Goal: Navigation & Orientation: Find specific page/section

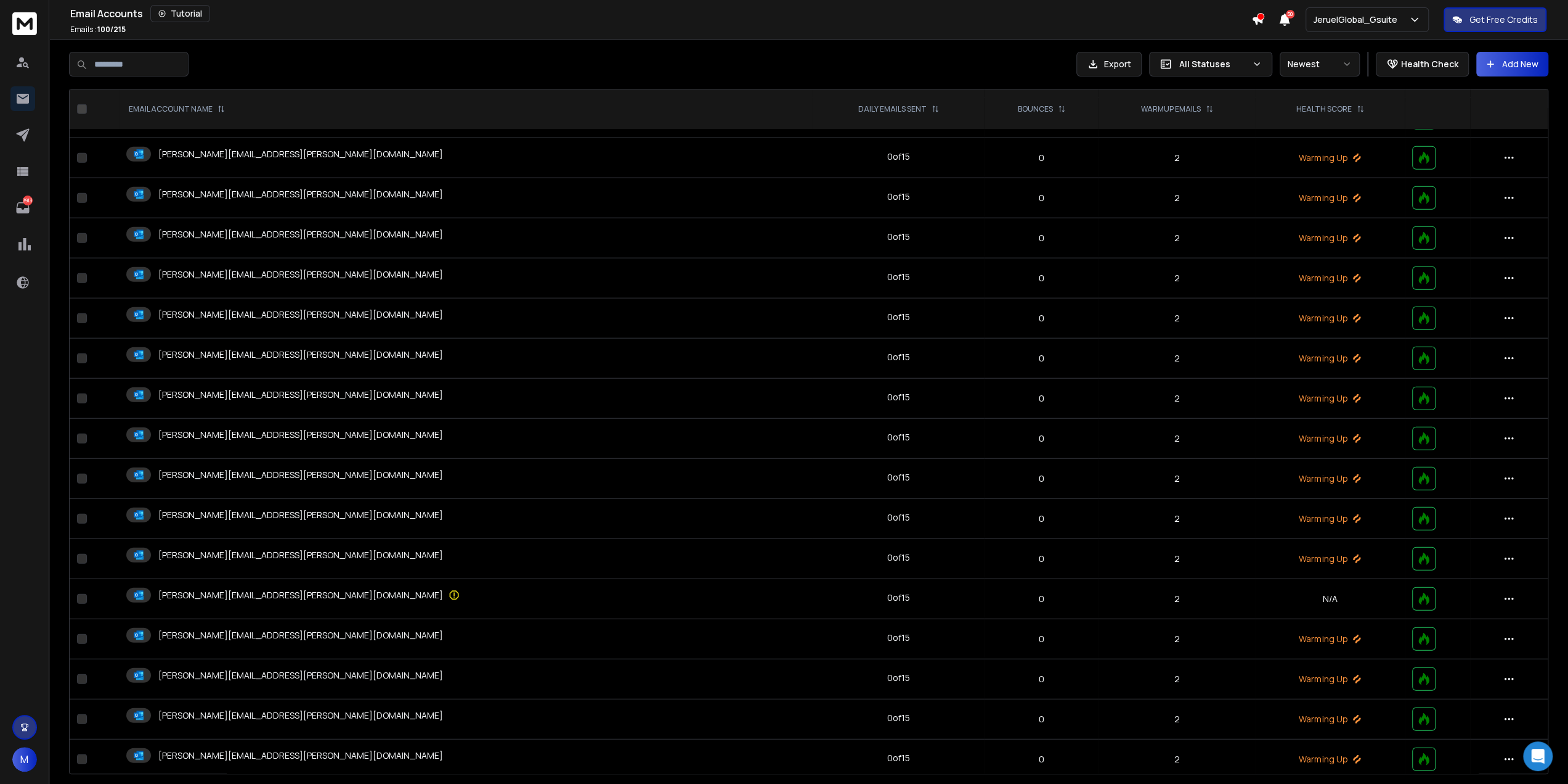
scroll to position [3290, 0]
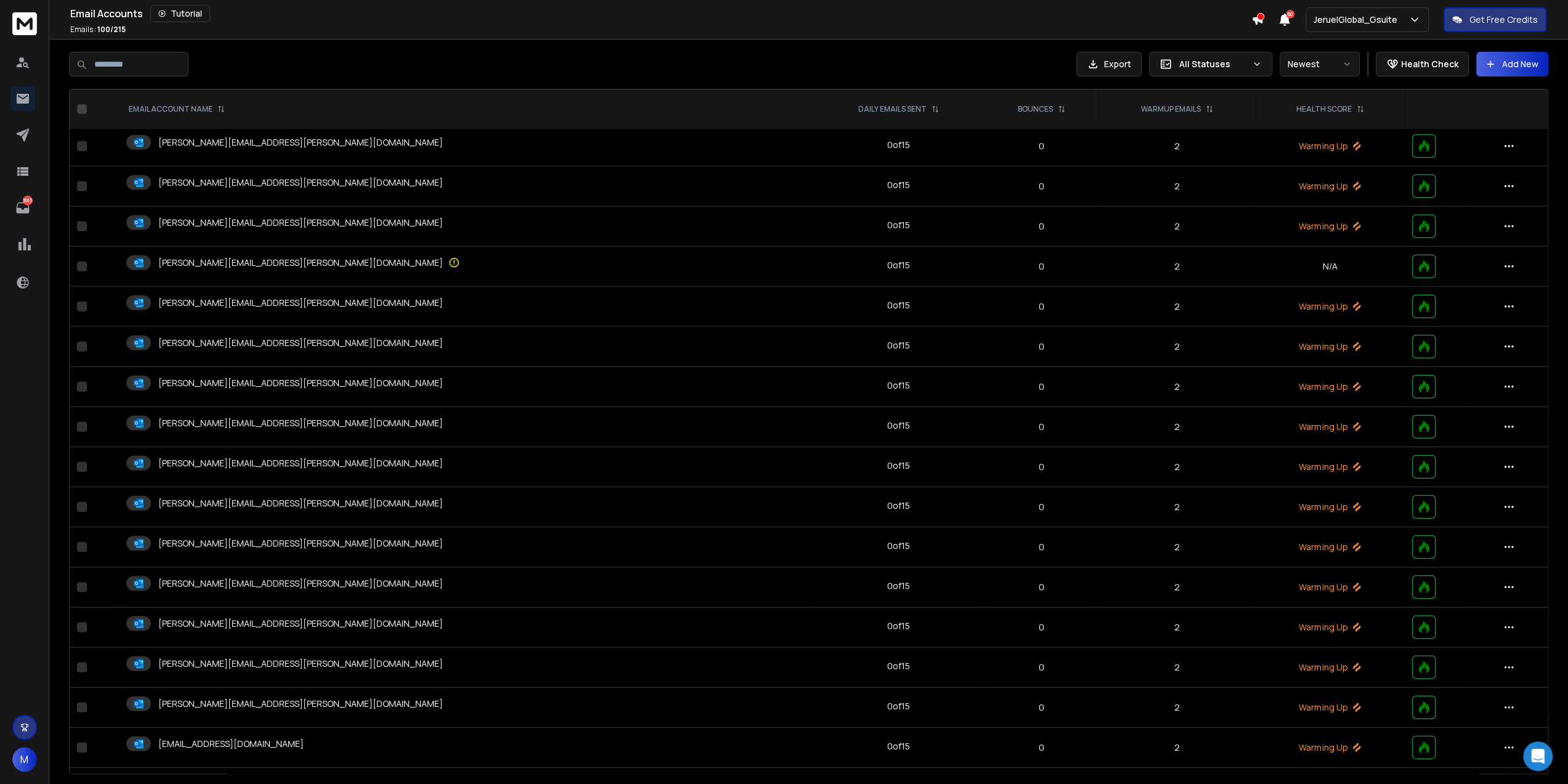
click at [274, 256] on p "[PERSON_NAME][EMAIL_ADDRESS][PERSON_NAME][DOMAIN_NAME]" at bounding box center [300, 262] width 285 height 12
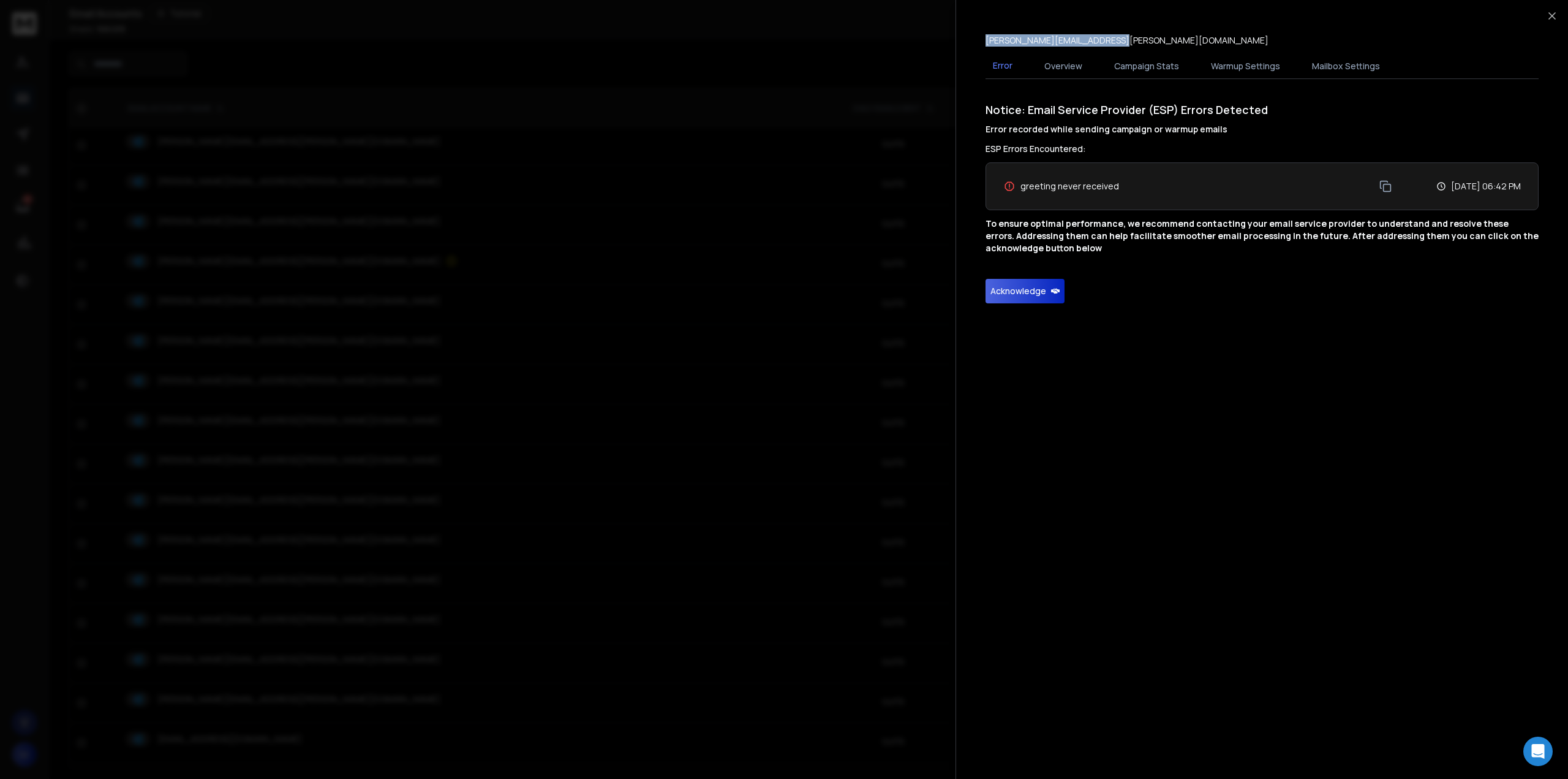
drag, startPoint x: 1125, startPoint y: 43, endPoint x: 976, endPoint y: 44, distance: 149.0
click at [976, 44] on div "[PERSON_NAME][EMAIL_ADDRESS][PERSON_NAME][DOMAIN_NAME] Error Overview Campaign …" at bounding box center [1262, 169] width 582 height 308
click at [1034, 291] on button "Acknowledge" at bounding box center [1025, 291] width 79 height 25
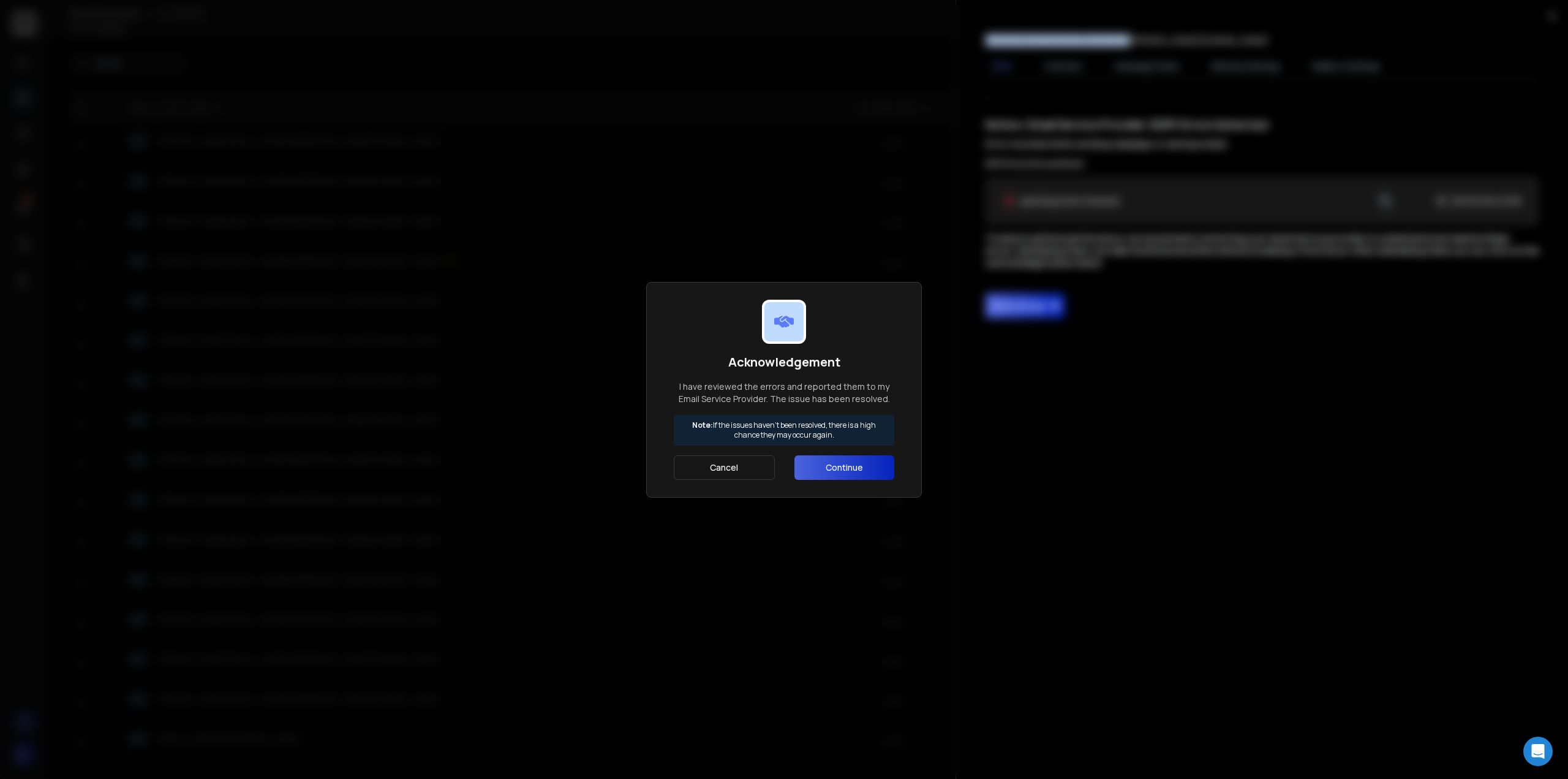
click at [836, 460] on button "Continue" at bounding box center [844, 467] width 100 height 25
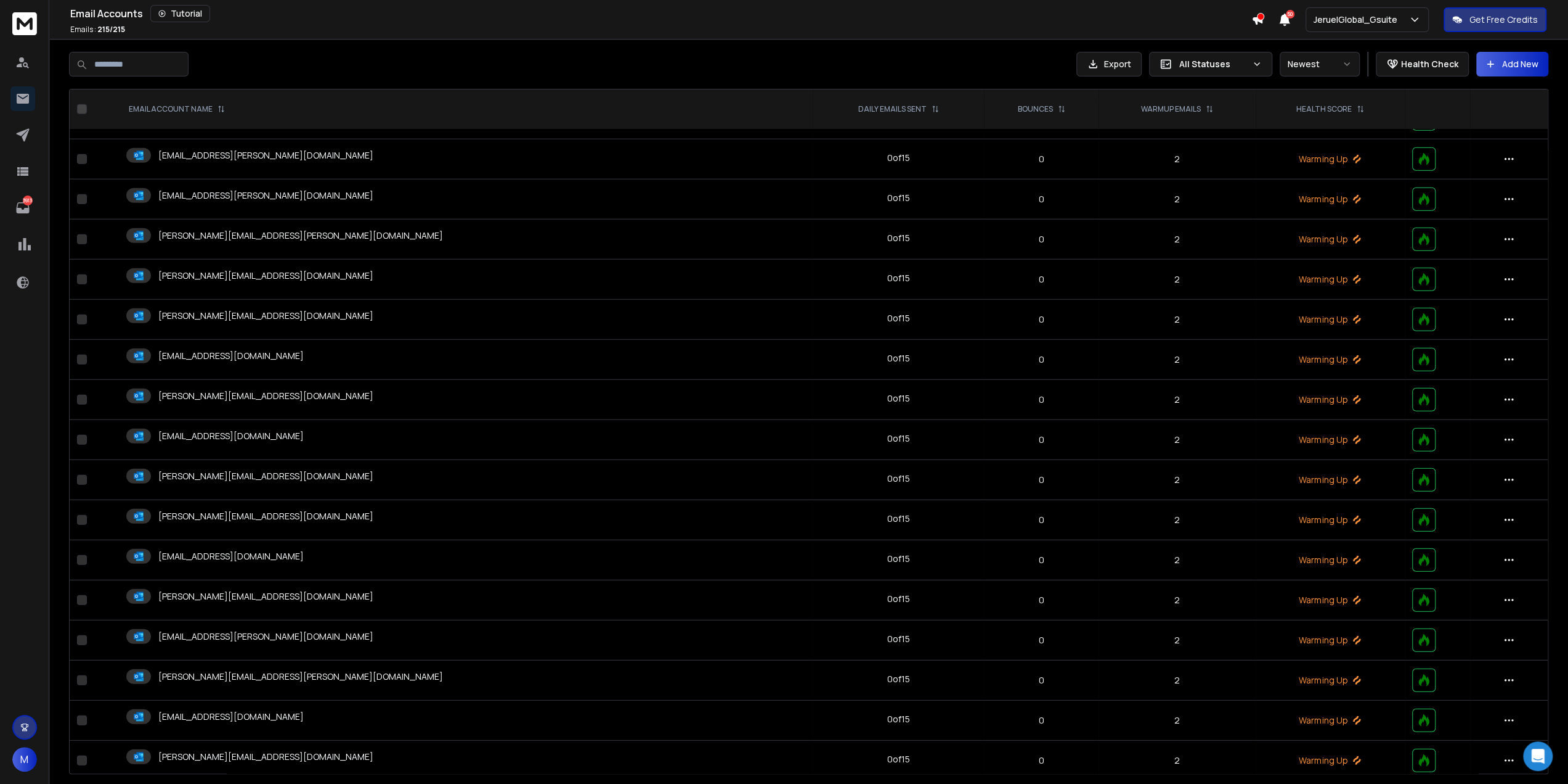
scroll to position [7938, 0]
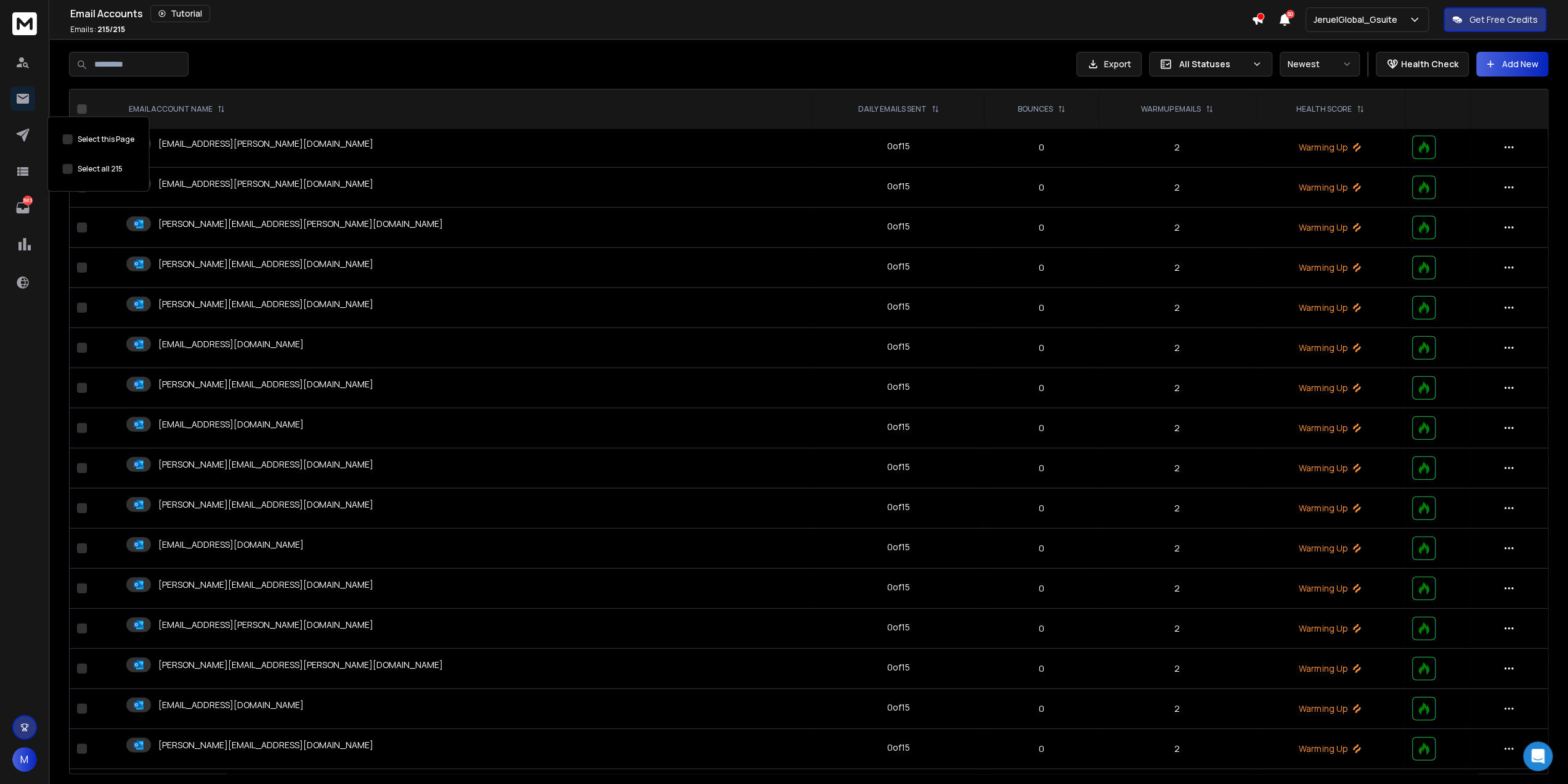
click at [85, 165] on label "Select all 215" at bounding box center [101, 169] width 45 height 10
click at [67, 167] on button "Select this Page" at bounding box center [68, 169] width 10 height 10
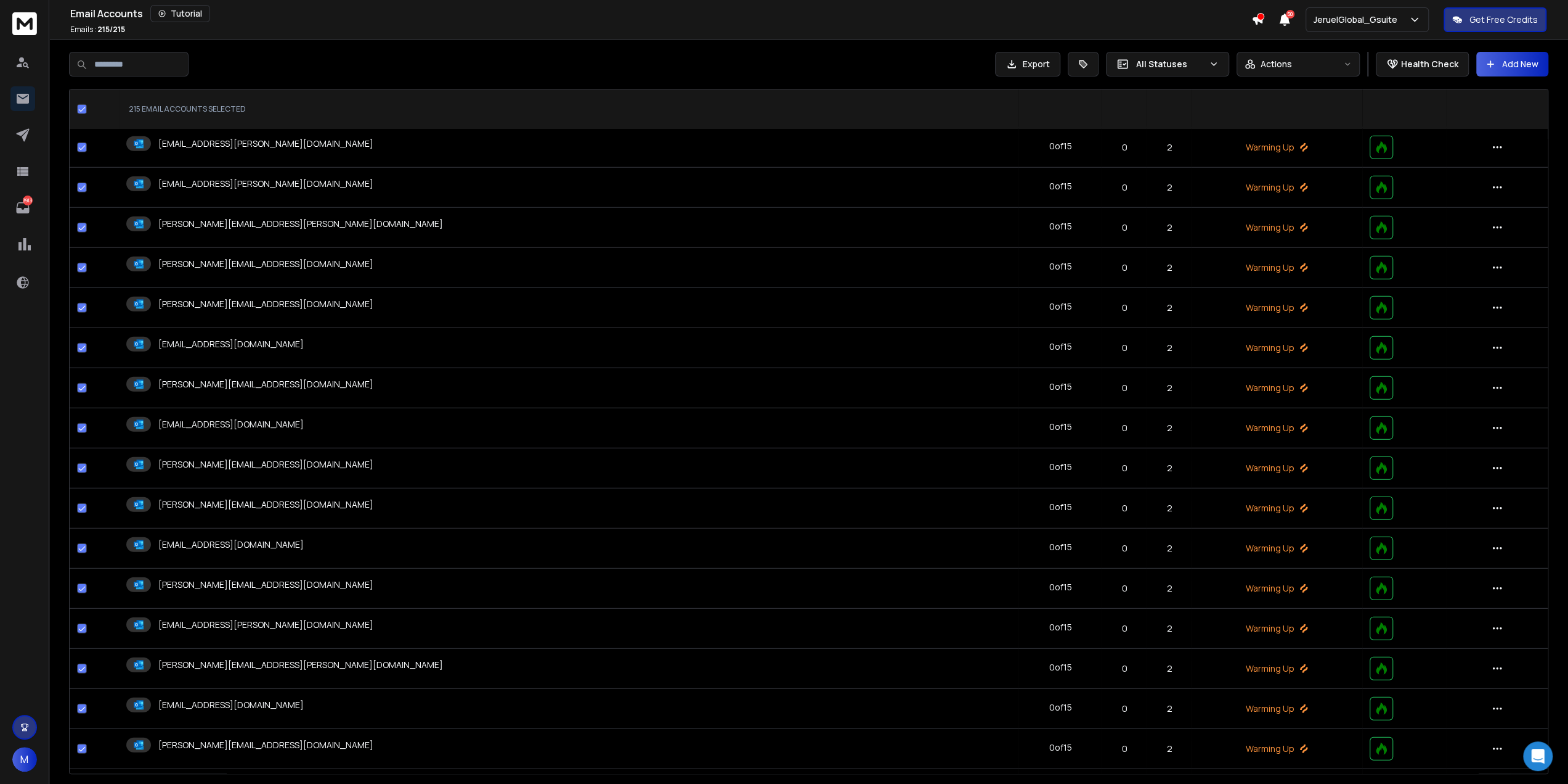
click at [329, 66] on div at bounding box center [529, 63] width 919 height 25
click at [1011, 64] on icon at bounding box center [1012, 64] width 12 height 12
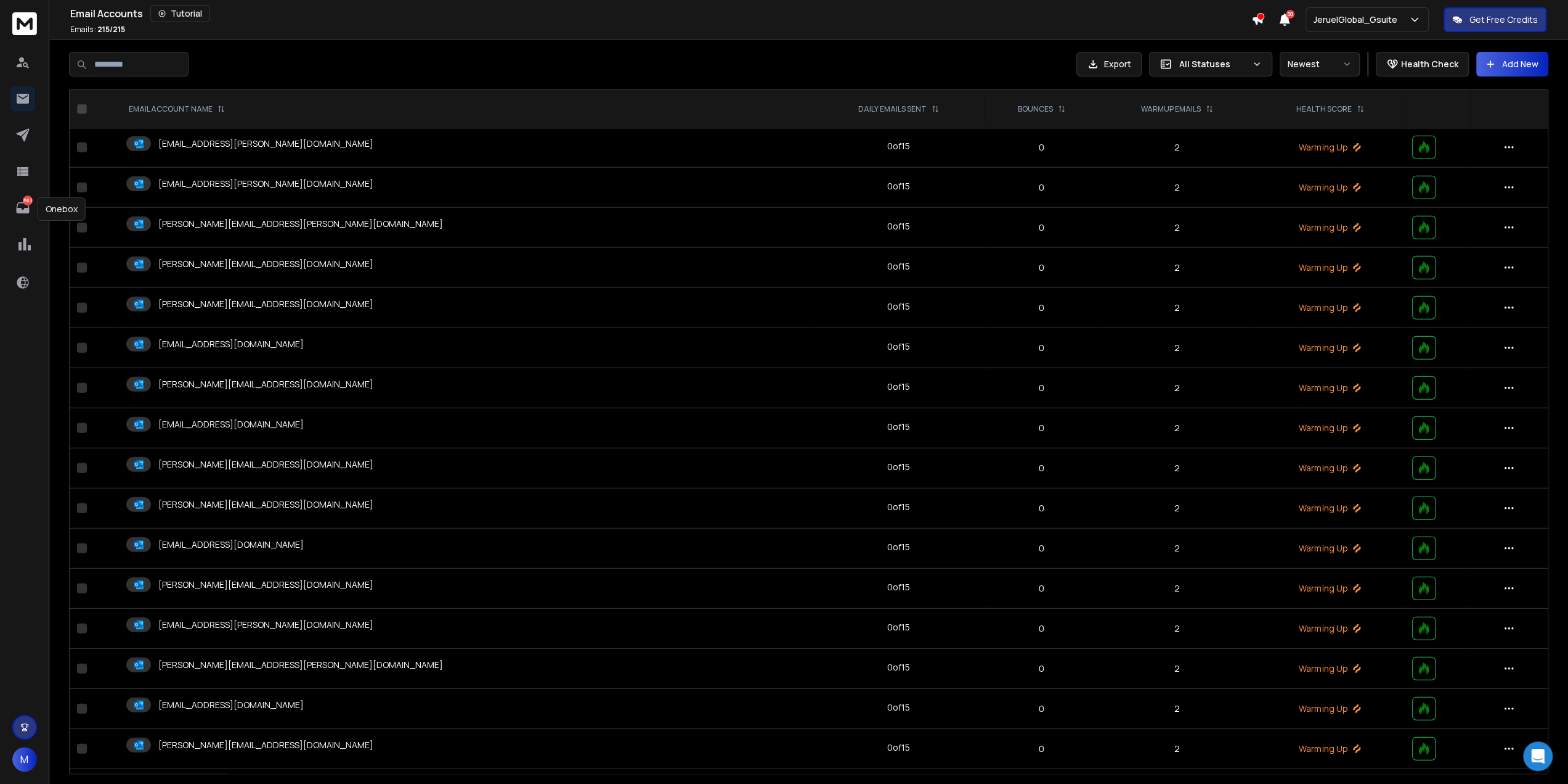
click at [21, 203] on icon at bounding box center [23, 208] width 15 height 15
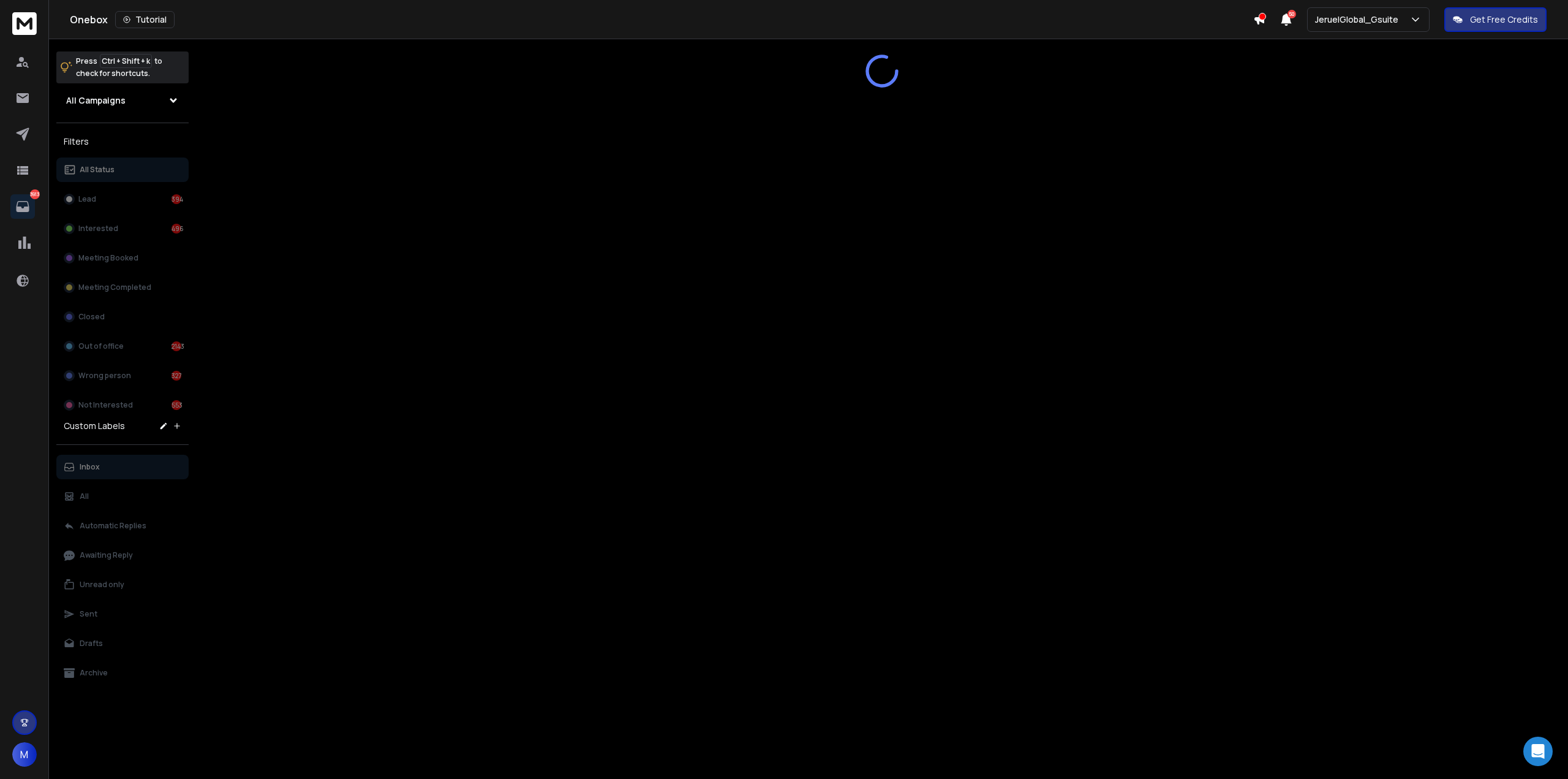
click at [1271, 20] on div "50 JeruelGlobal_Gsuite Get Free Credits" at bounding box center [1399, 19] width 294 height 25
click at [1263, 22] on icon at bounding box center [1259, 20] width 12 height 12
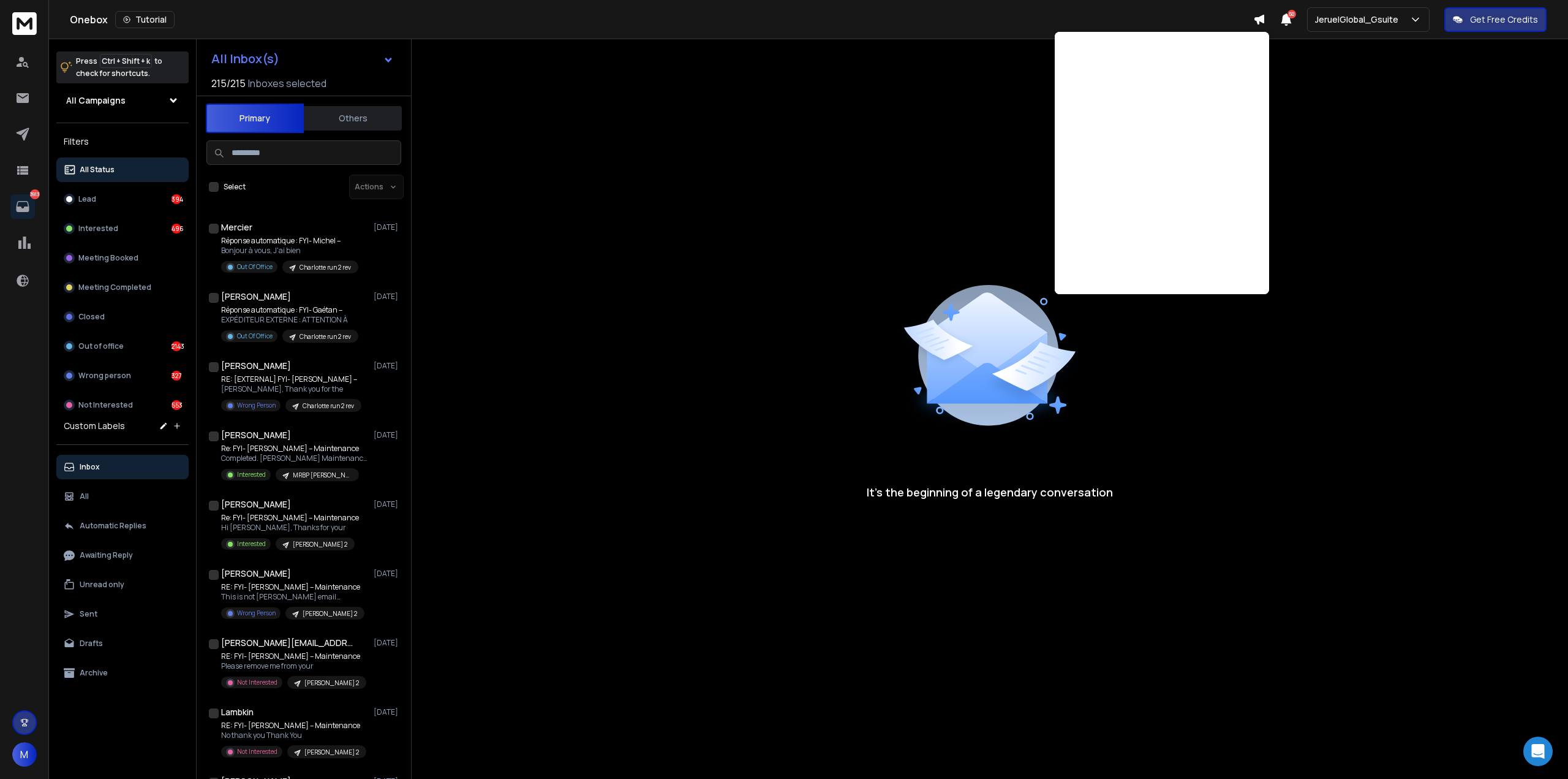
click at [696, 220] on div "It’s the beginning of a legendary conversation" at bounding box center [990, 370] width 1157 height 662
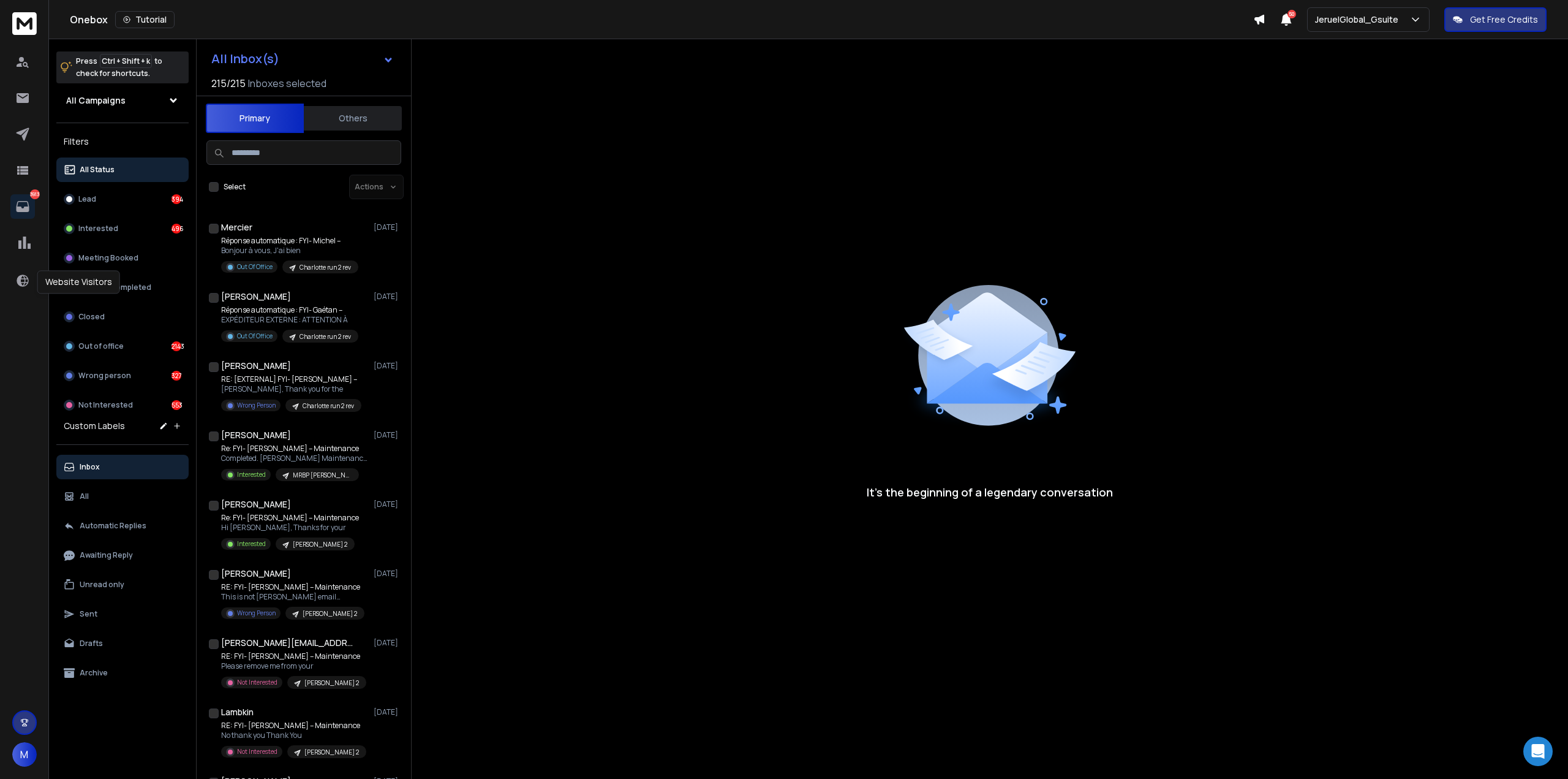
click at [19, 286] on icon at bounding box center [23, 280] width 12 height 12
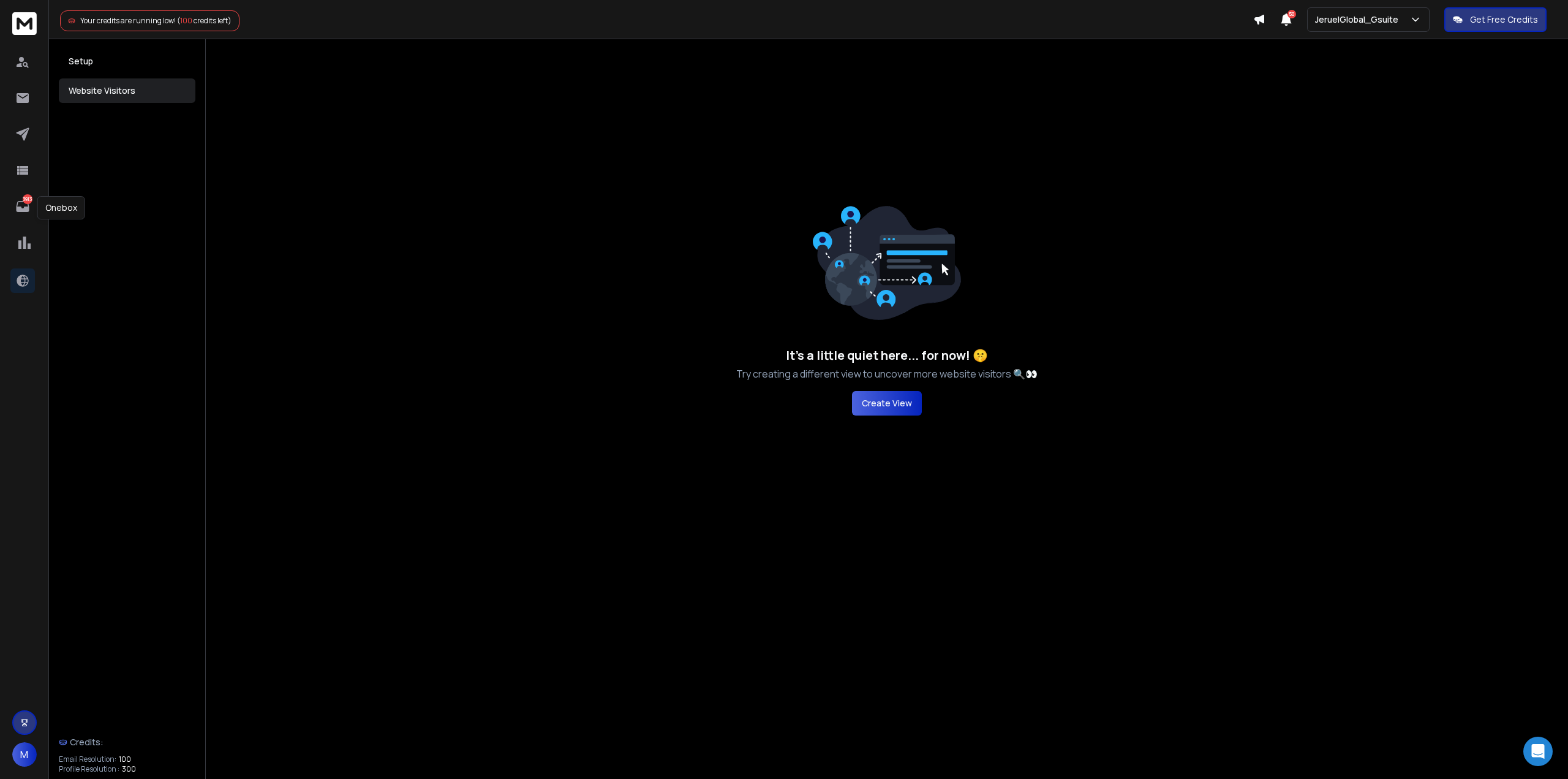
click at [19, 198] on link "3913" at bounding box center [23, 206] width 25 height 25
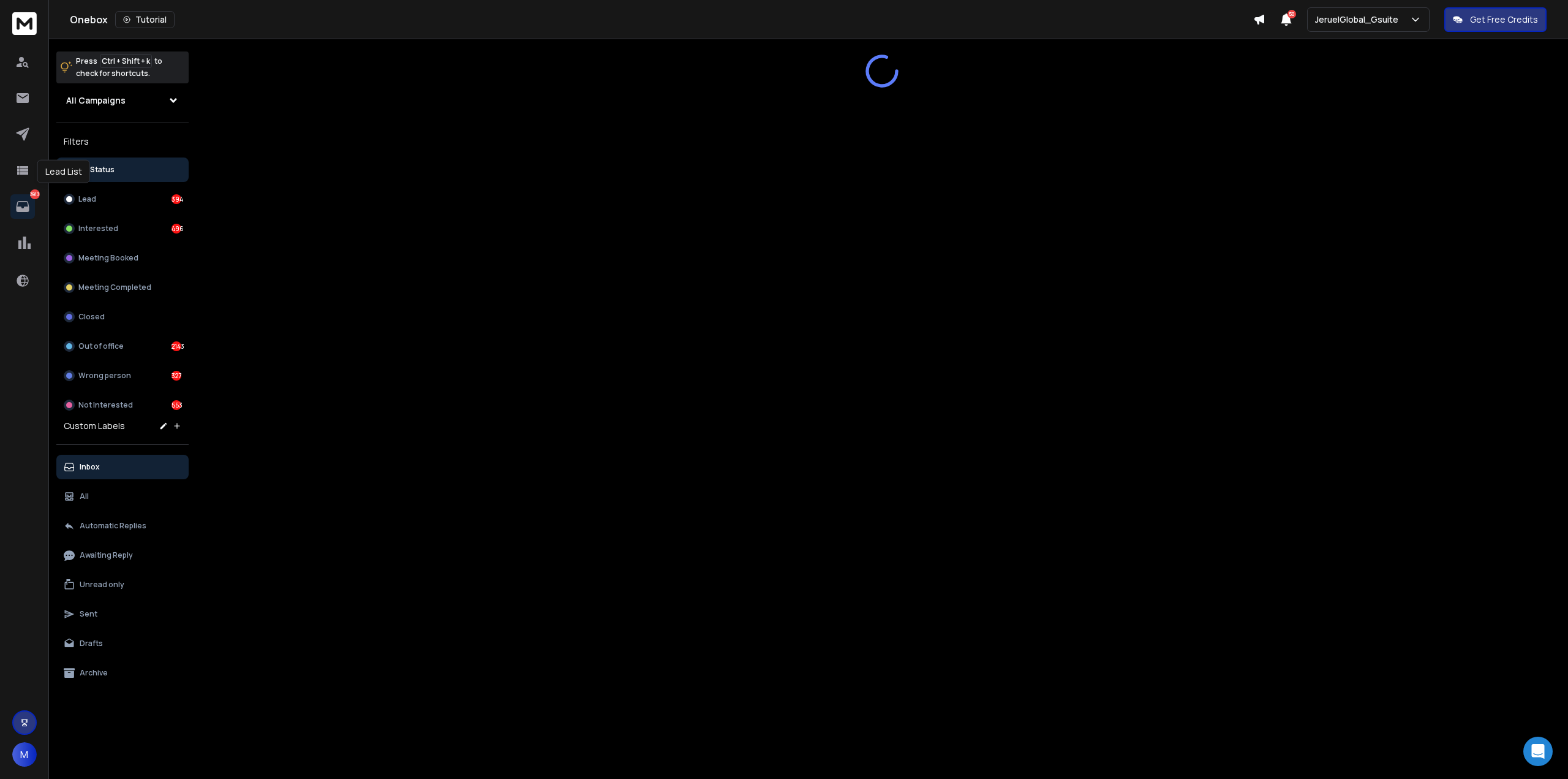
click at [12, 168] on link at bounding box center [23, 170] width 25 height 25
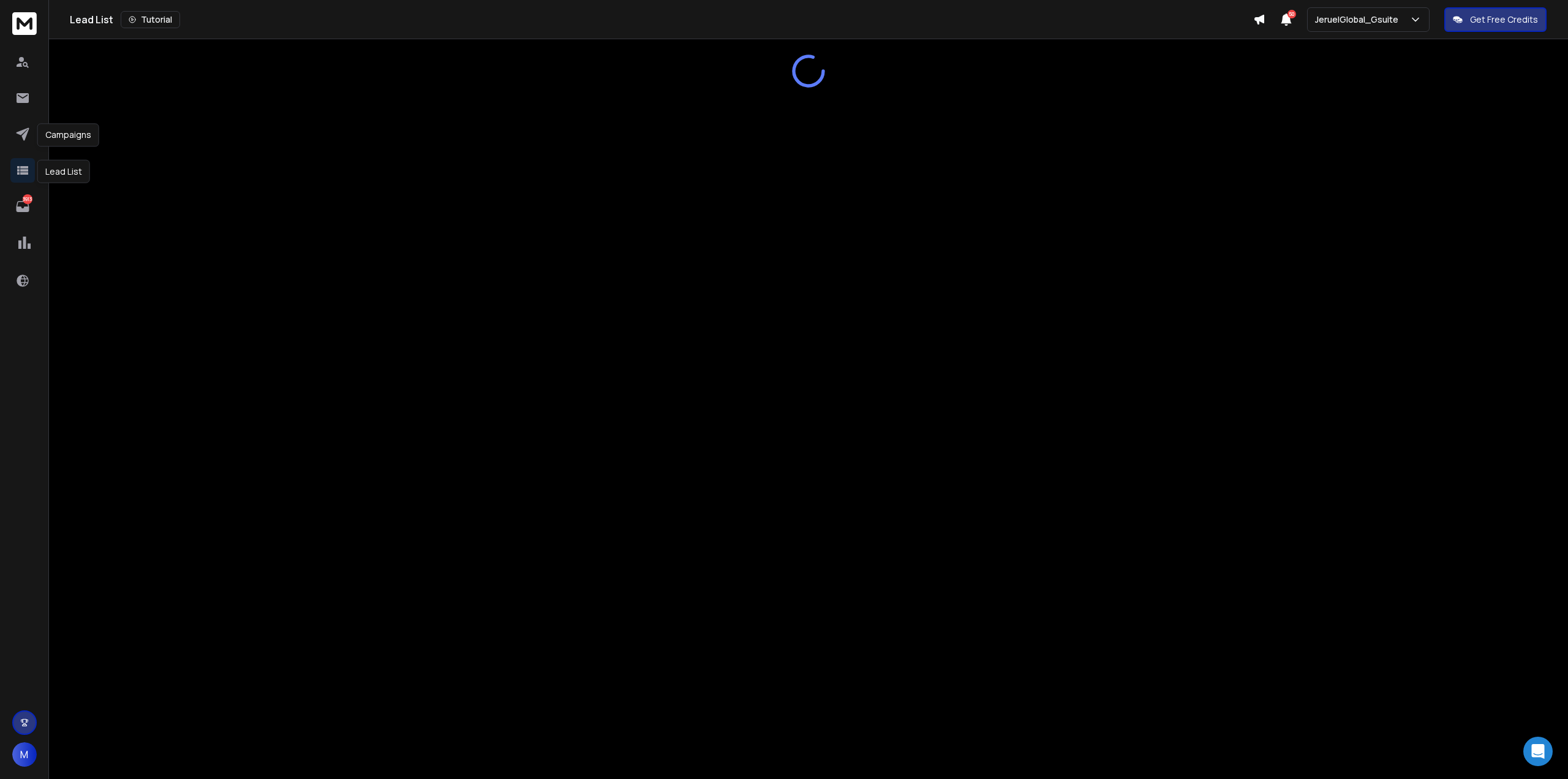
click at [19, 133] on icon at bounding box center [22, 134] width 13 height 13
click at [21, 95] on icon at bounding box center [23, 98] width 12 height 10
